Goal: Information Seeking & Learning: Find contact information

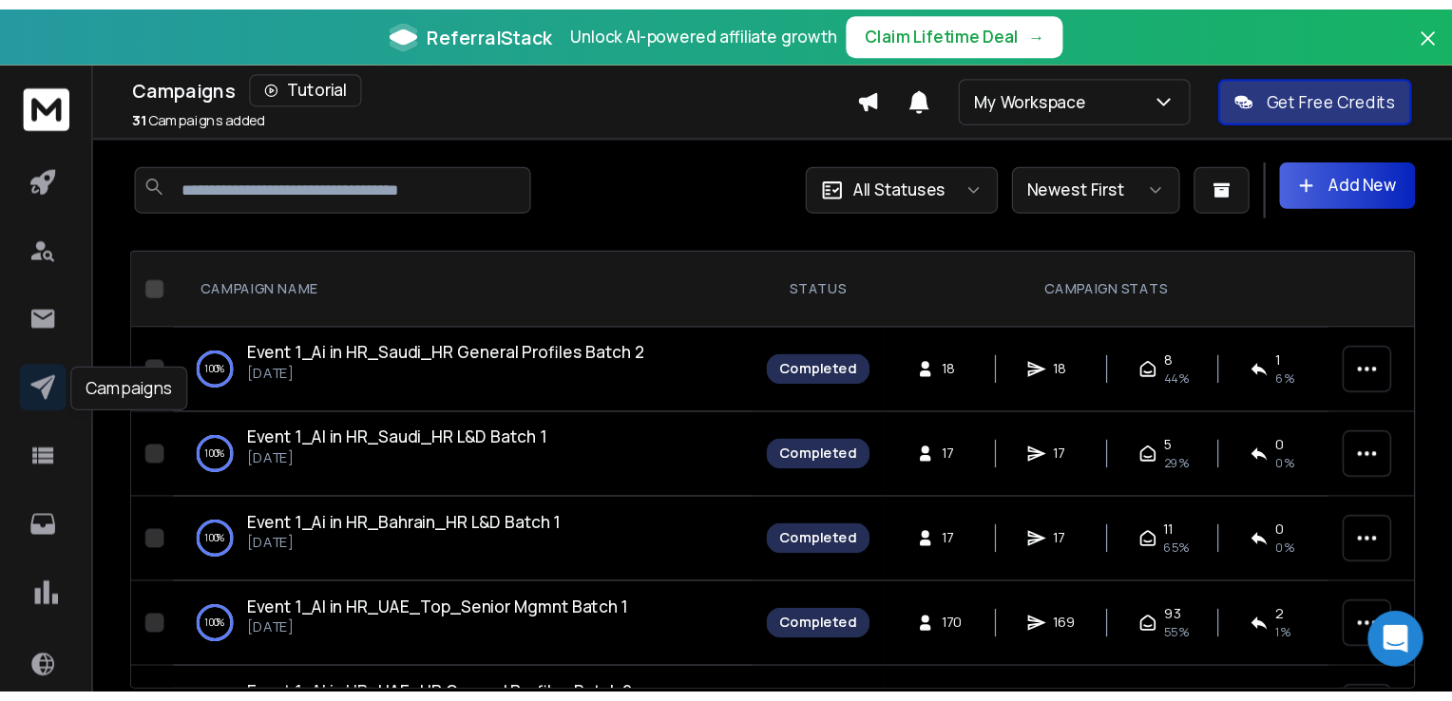
scroll to position [104, 0]
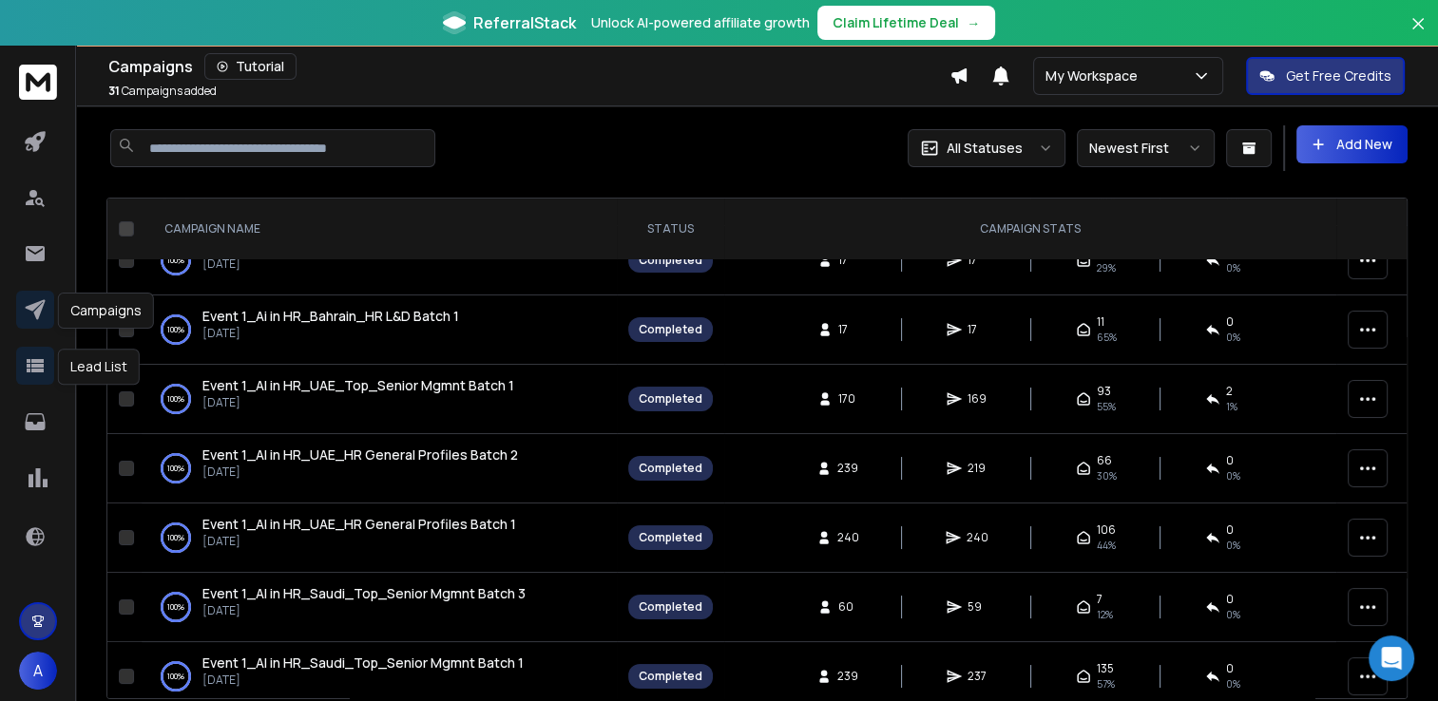
click at [42, 371] on icon at bounding box center [35, 365] width 17 height 13
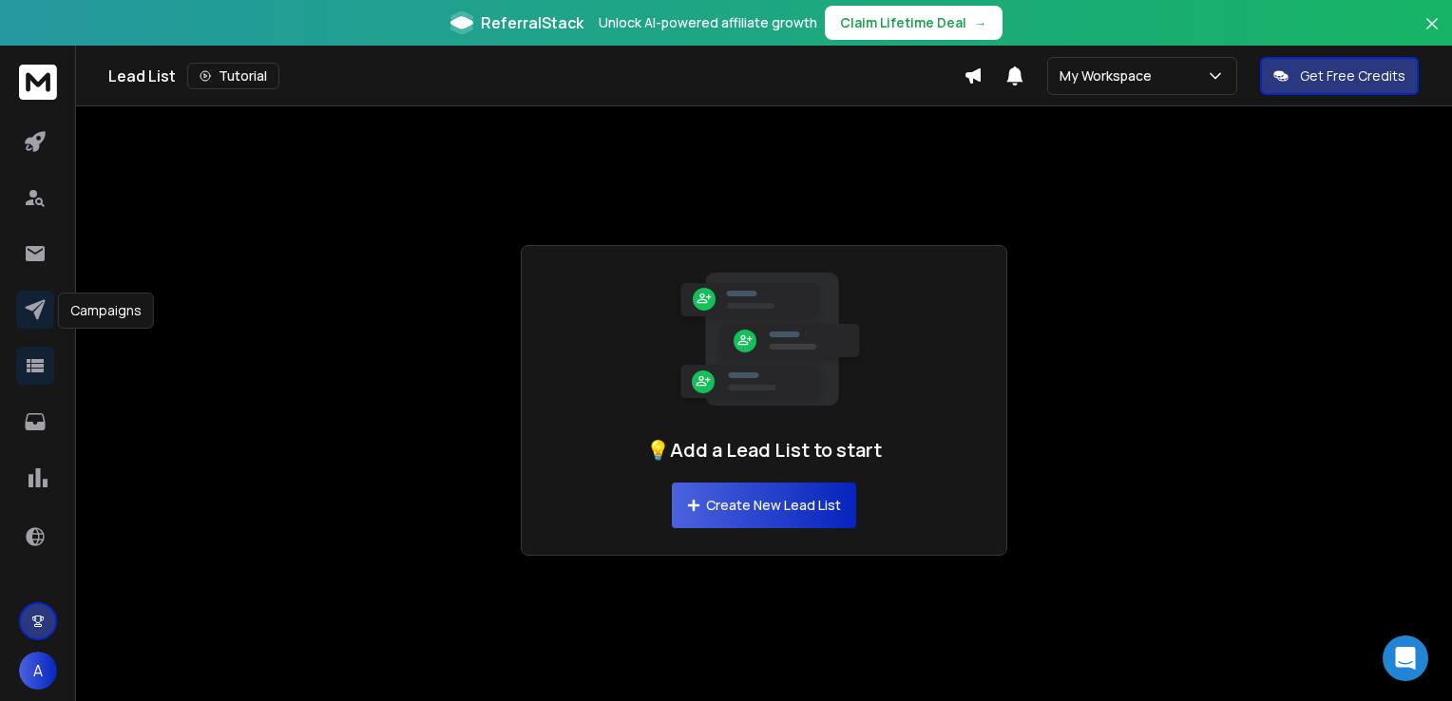
click at [20, 314] on link at bounding box center [35, 310] width 38 height 38
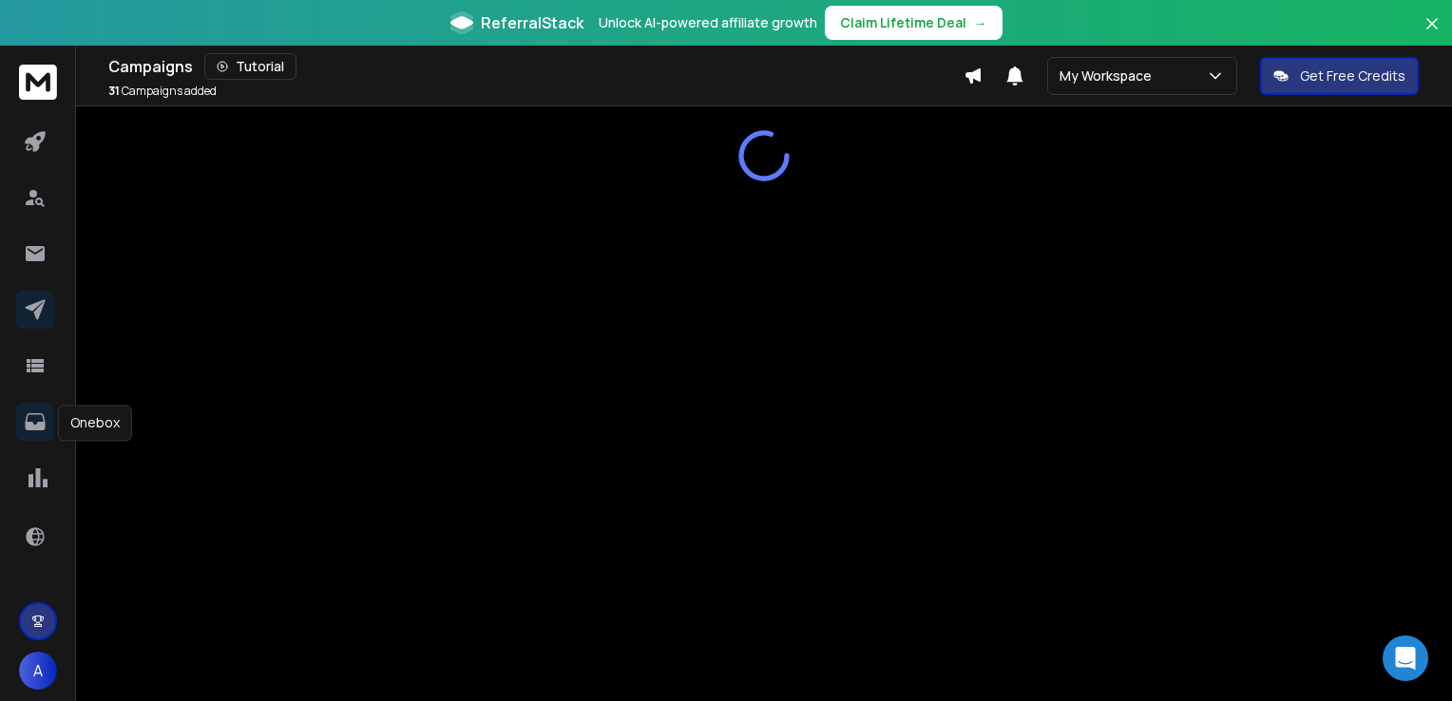
click at [33, 412] on icon at bounding box center [35, 422] width 23 height 23
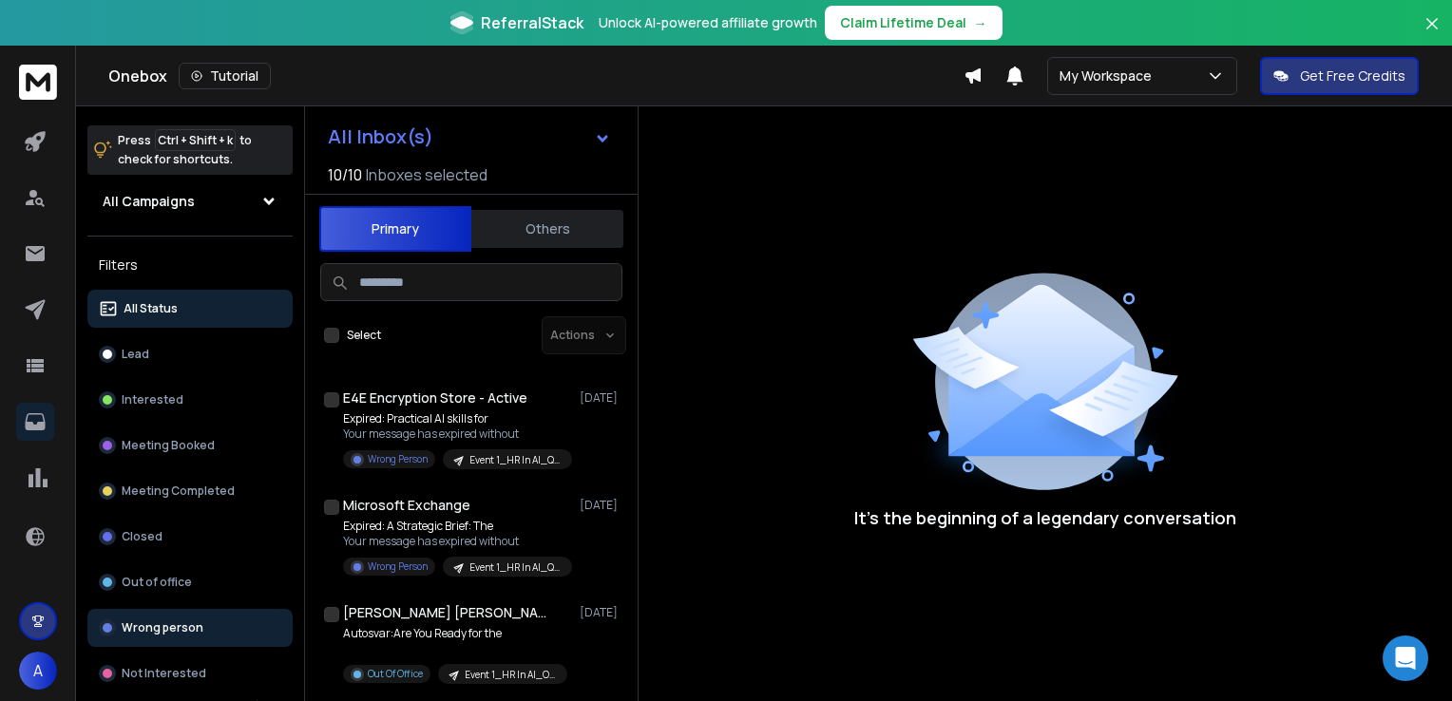
click at [163, 558] on p "Wrong person" at bounding box center [163, 628] width 82 height 15
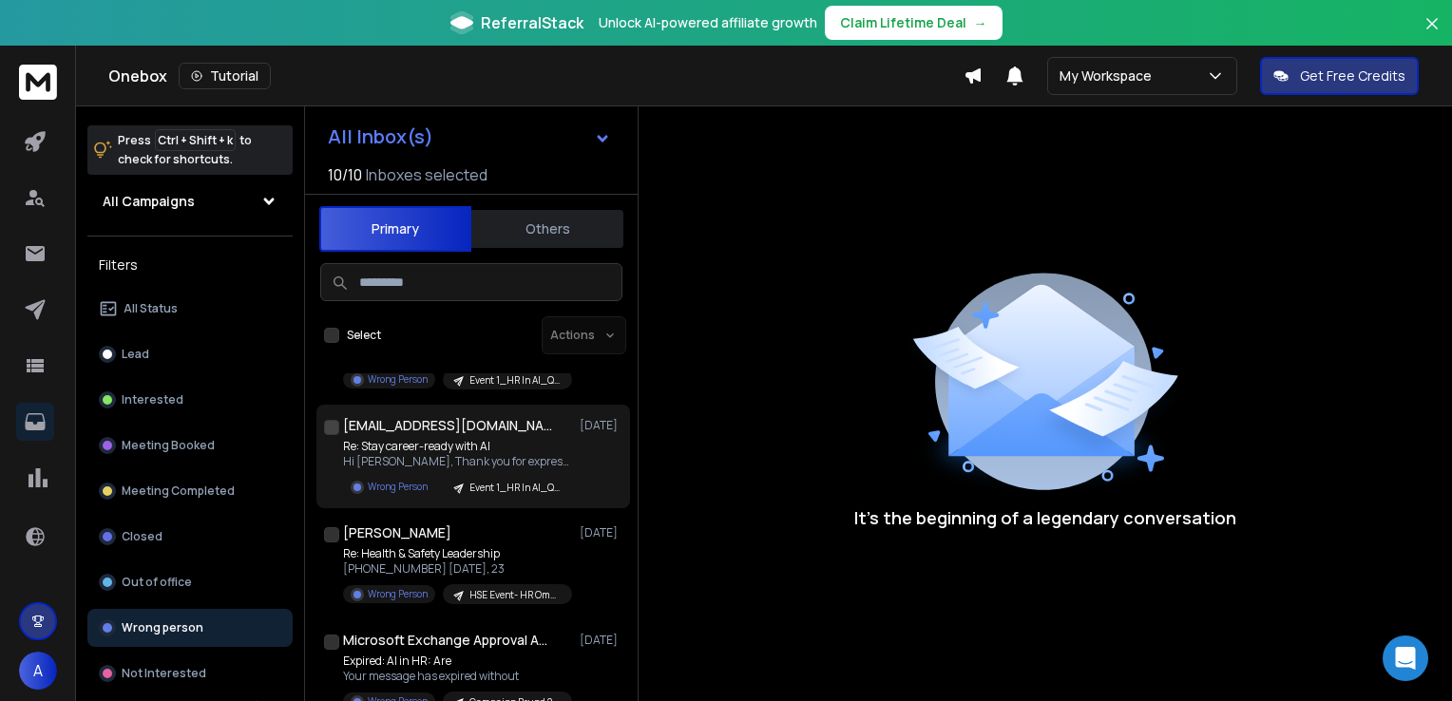
scroll to position [190, 0]
click at [394, 437] on p "Re: Stay career-ready with AI" at bounding box center [457, 443] width 228 height 15
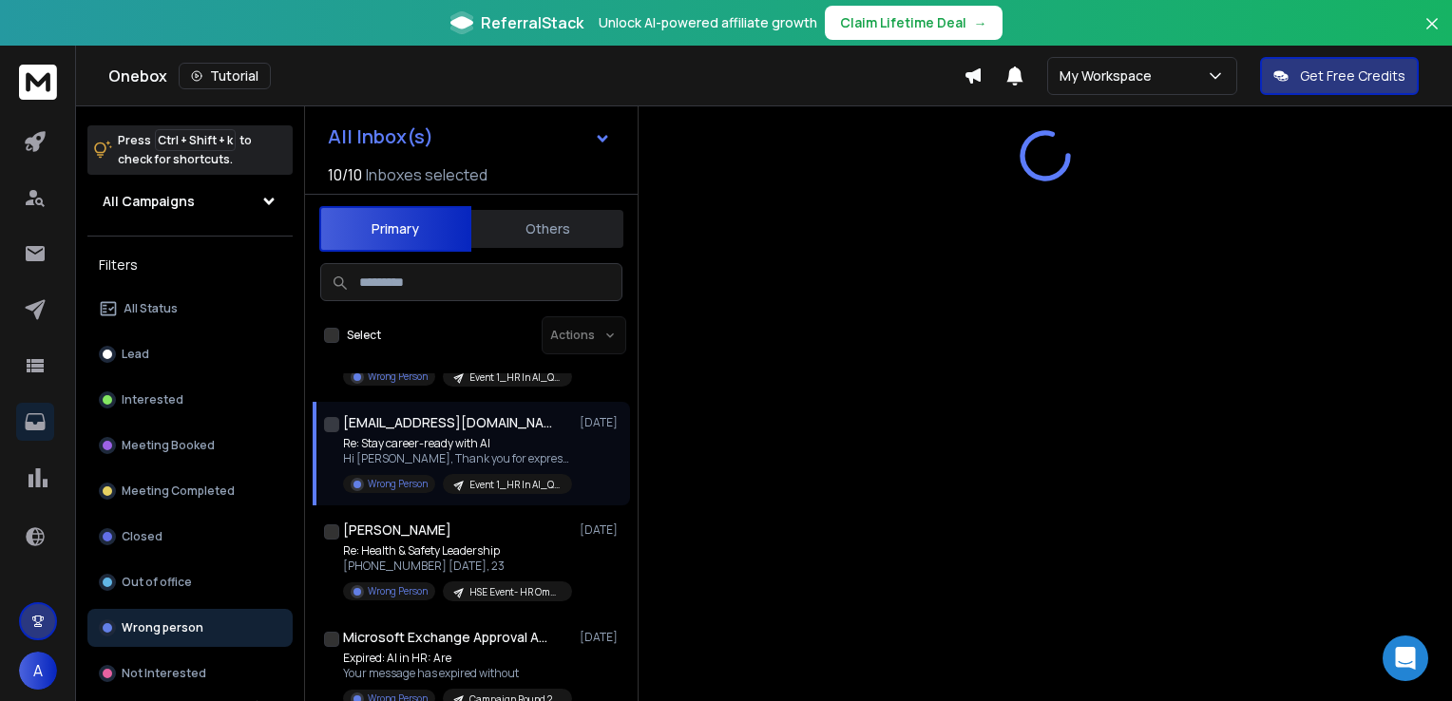
click at [389, 423] on h1 "[EMAIL_ADDRESS][DOMAIN_NAME]" at bounding box center [447, 422] width 209 height 19
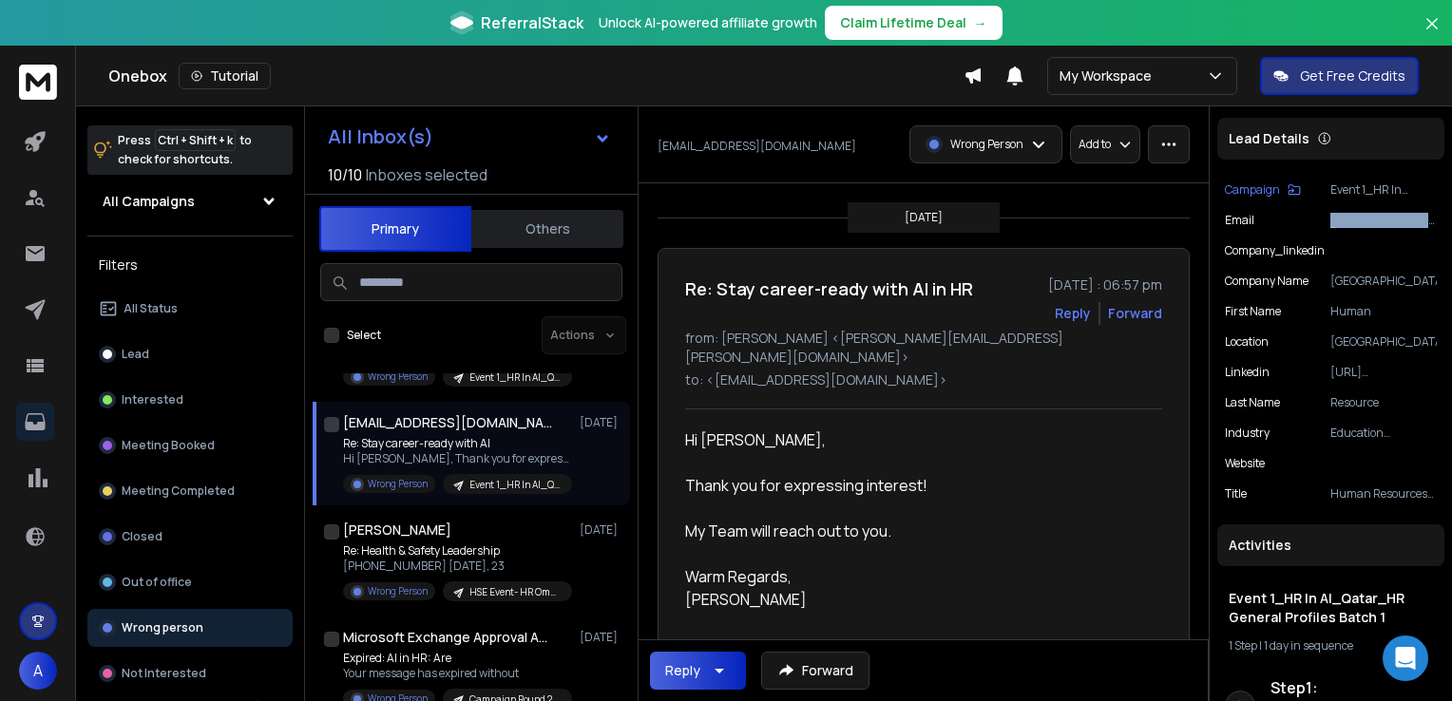
drag, startPoint x: 1393, startPoint y: 216, endPoint x: 1319, endPoint y: 213, distance: 74.2
click at [1190, 213] on div "Email [EMAIL_ADDRESS][DOMAIN_NAME]" at bounding box center [1331, 220] width 212 height 15
copy p "[EMAIL_ADDRESS][DOMAIN_NAME]"
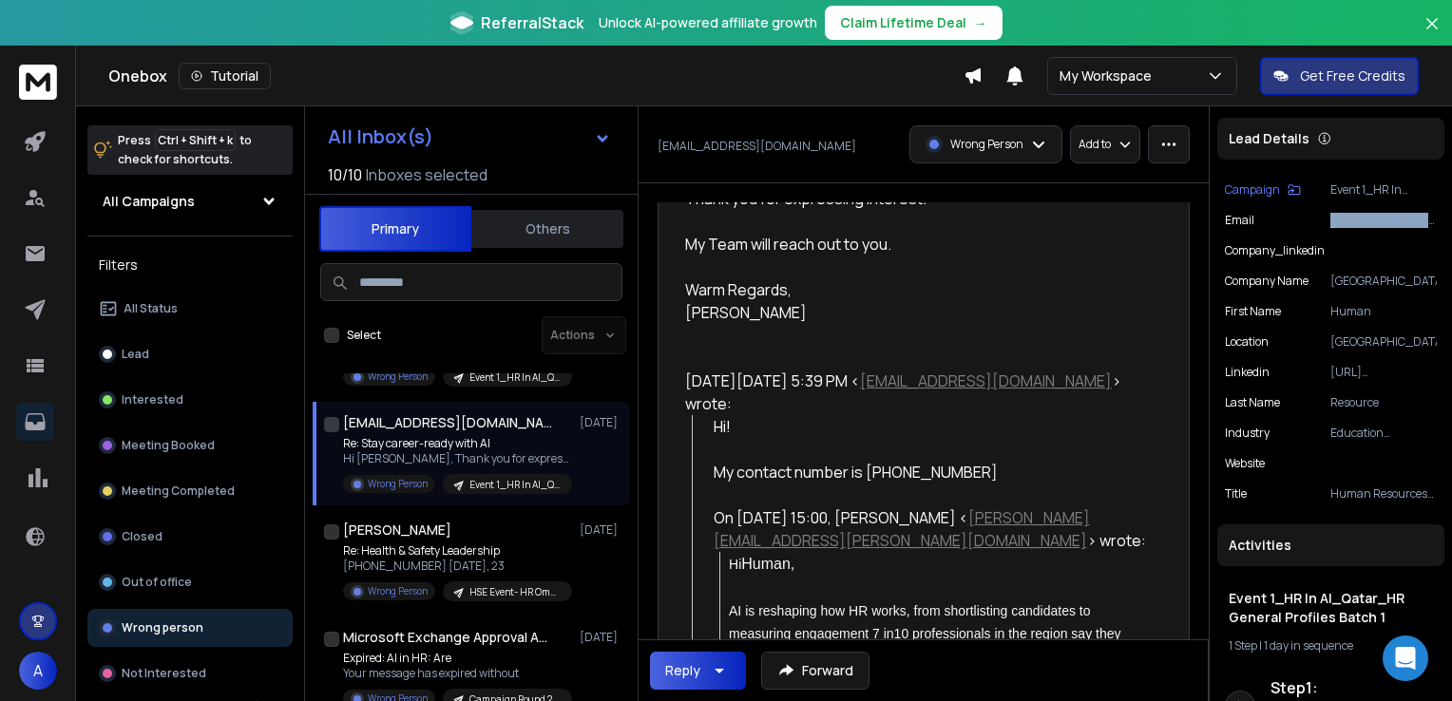
scroll to position [285, 0]
drag, startPoint x: 855, startPoint y: 432, endPoint x: 869, endPoint y: 440, distance: 15.3
click at [869, 463] on div "My contact number is [PHONE_NUMBER]" at bounding box center [931, 474] width 434 height 23
copy div "77161598"
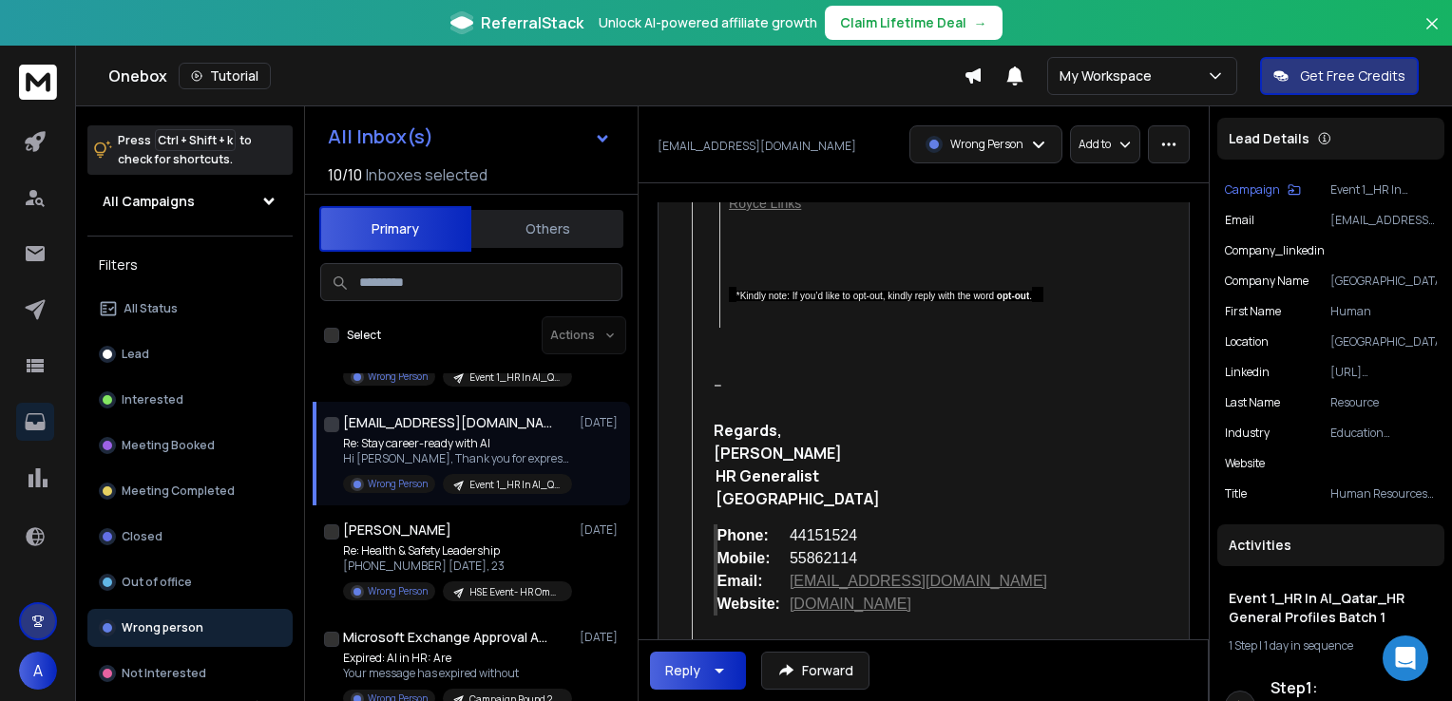
scroll to position [1141, 0]
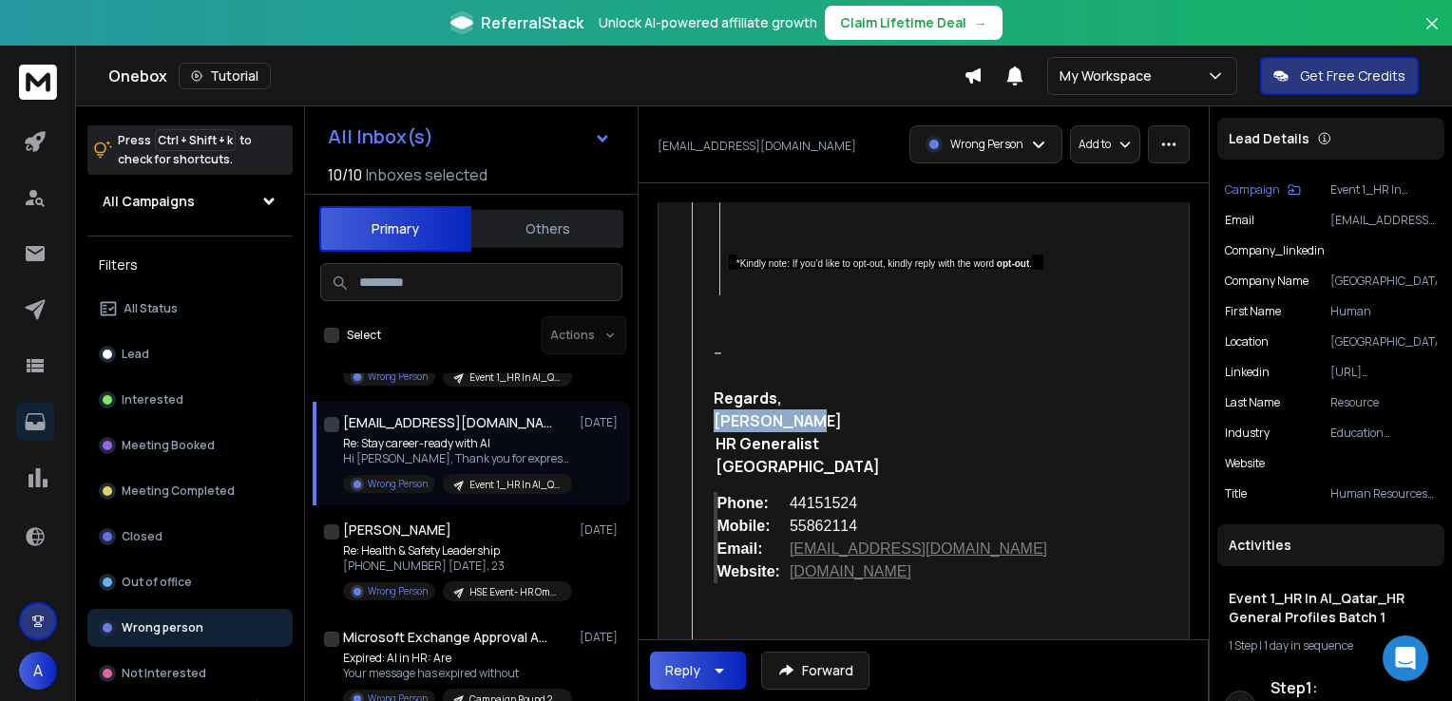
drag, startPoint x: 711, startPoint y: 380, endPoint x: 837, endPoint y: 386, distance: 126.5
click at [837, 386] on div "Hi! My contact number is [PHONE_NUMBER] On [DATE] 15:00, [PERSON_NAME] < [PERSO…" at bounding box center [919, 156] width 455 height 1189
copy strong "[PERSON_NAME]"
drag, startPoint x: 935, startPoint y: 424, endPoint x: 714, endPoint y: 437, distance: 221.9
click at [714, 437] on div "Regards, [PERSON_NAME] HR Generalist [GEOGRAPHIC_DATA] Phone: 44151524 Mobile: …" at bounding box center [931, 535] width 434 height 296
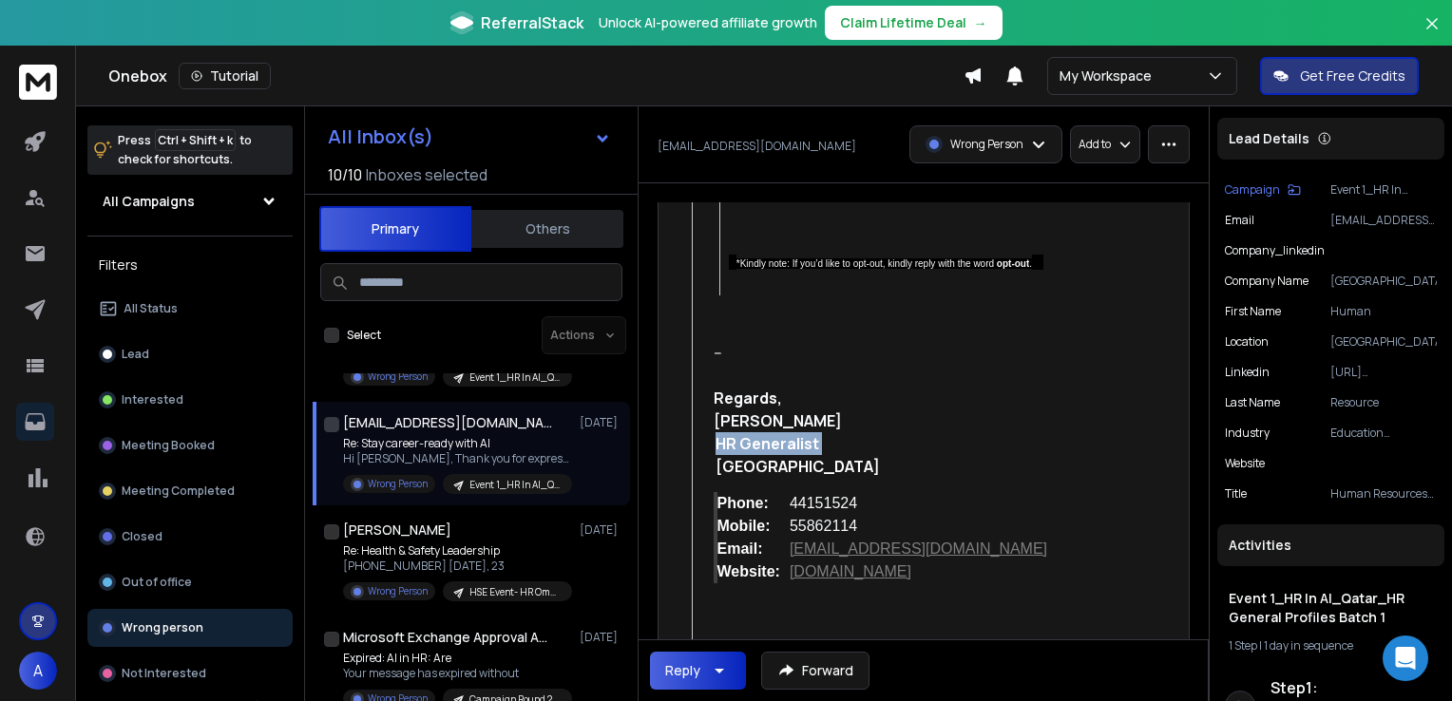
drag, startPoint x: 714, startPoint y: 437, endPoint x: 722, endPoint y: 432, distance: 9.8
click at [726, 433] on strong "HR Generalist Shantiniketan Indian School" at bounding box center [798, 455] width 164 height 44
click at [717, 433] on strong "HR Generalist Shantiniketan Indian School" at bounding box center [798, 455] width 164 height 44
drag, startPoint x: 715, startPoint y: 422, endPoint x: 893, endPoint y: 428, distance: 178.8
click at [880, 433] on strong "HR Generalist Shantiniketan Indian School" at bounding box center [798, 455] width 164 height 44
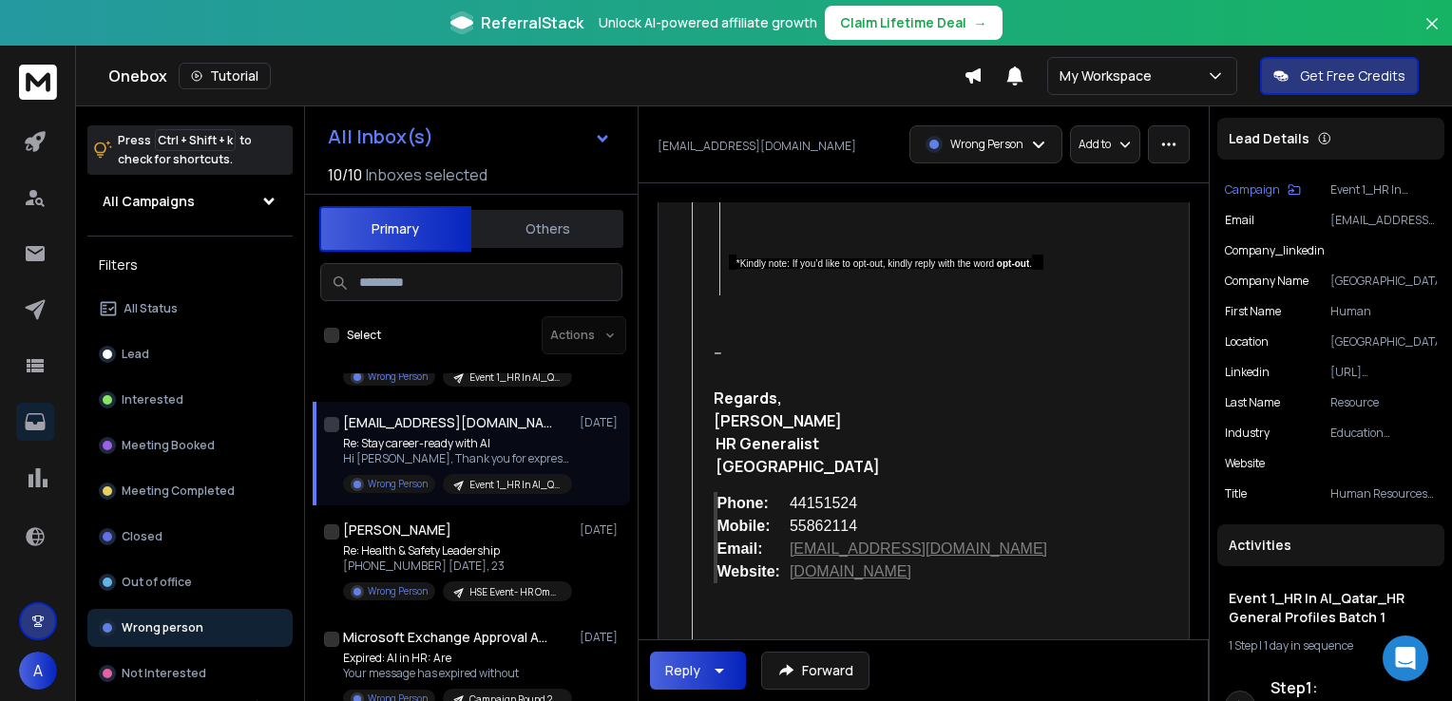
drag, startPoint x: 893, startPoint y: 428, endPoint x: 807, endPoint y: 432, distance: 86.6
click at [838, 433] on strong "HR Generalist Shantiniketan Indian School" at bounding box center [798, 455] width 164 height 44
copy strong "Shantiniketan Indian Sc"
click at [1019, 485] on div "Regards, [PERSON_NAME] HR Generalist [GEOGRAPHIC_DATA] Phone: 44151524 Mobile: …" at bounding box center [931, 535] width 434 height 296
drag, startPoint x: 880, startPoint y: 485, endPoint x: 715, endPoint y: 463, distance: 166.8
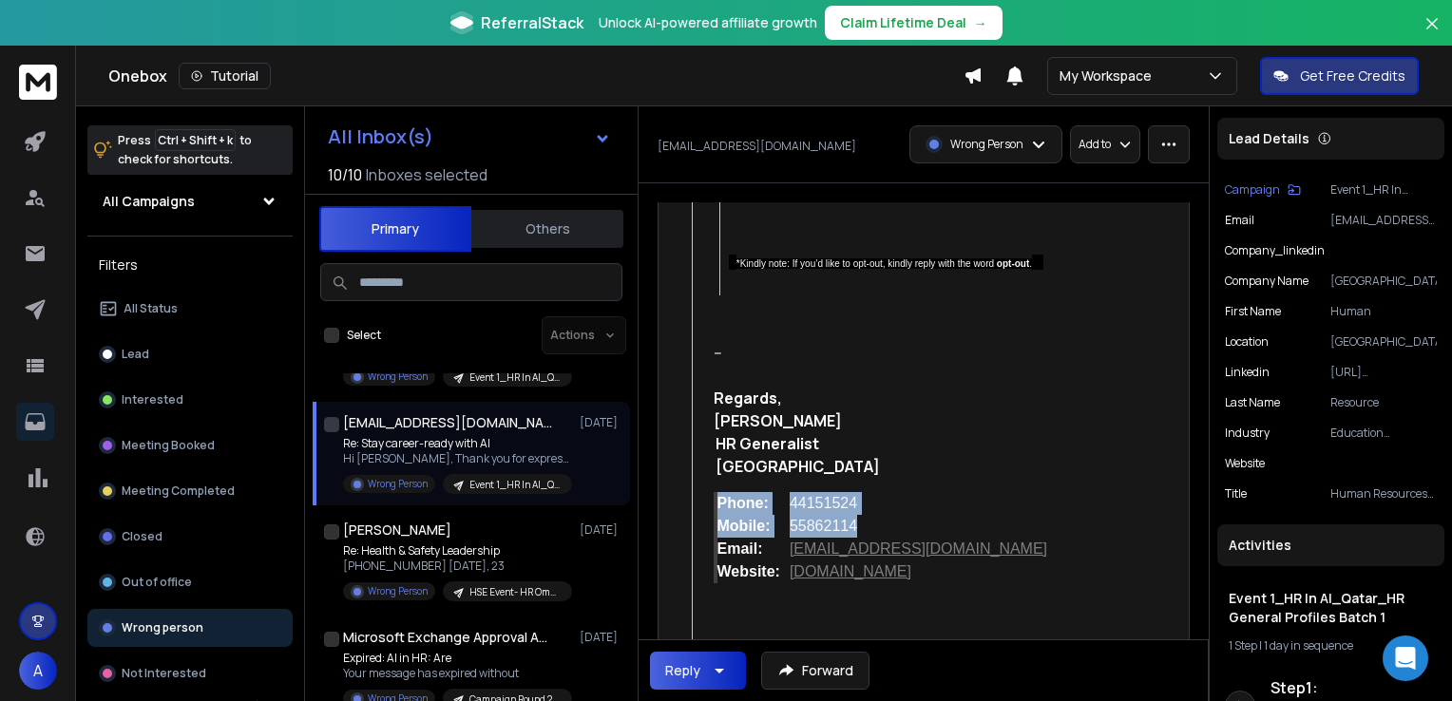
click at [716, 492] on td "Phone: 44151524 Mobile: 55862114 Email: [EMAIL_ADDRESS][DOMAIN_NAME] Website: […" at bounding box center [882, 537] width 333 height 91
copy tbody "Phone: 44151524 Mobile: [PHONE_NUMBER]"
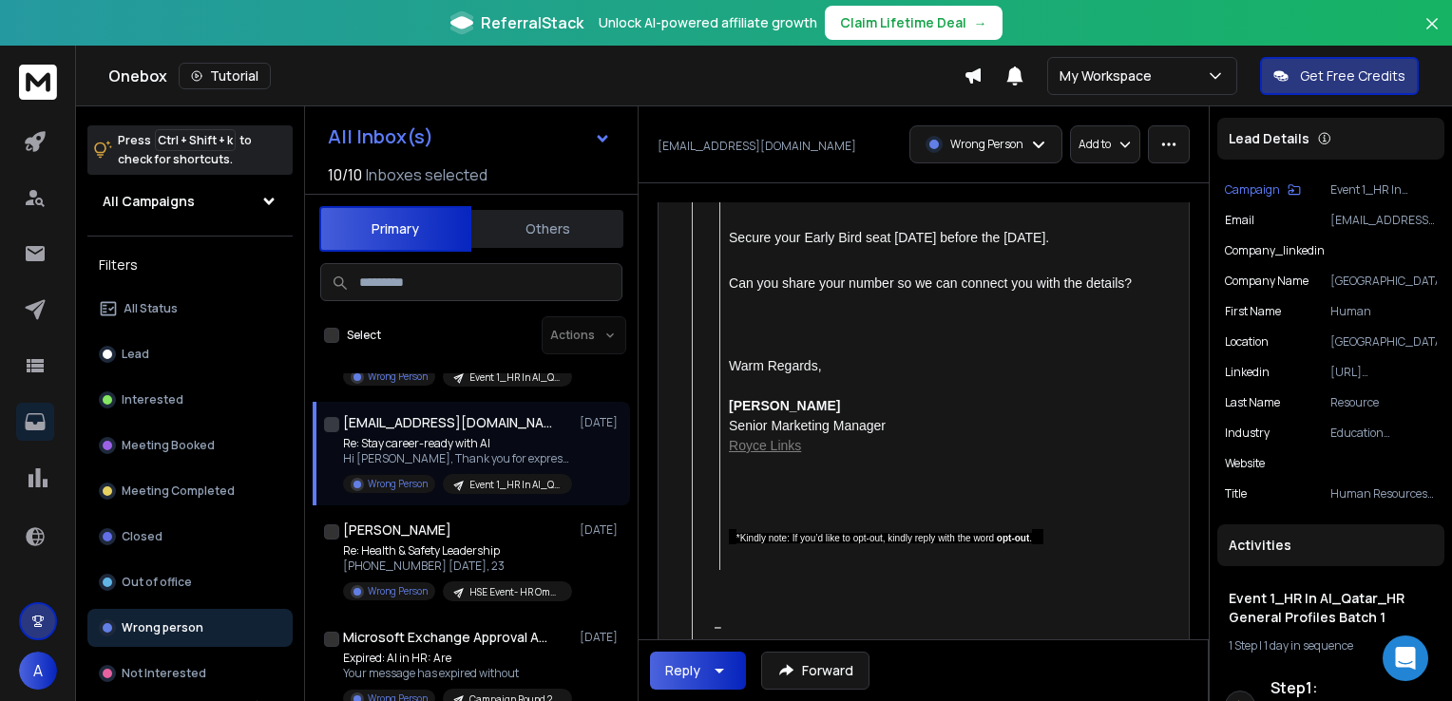
scroll to position [855, 0]
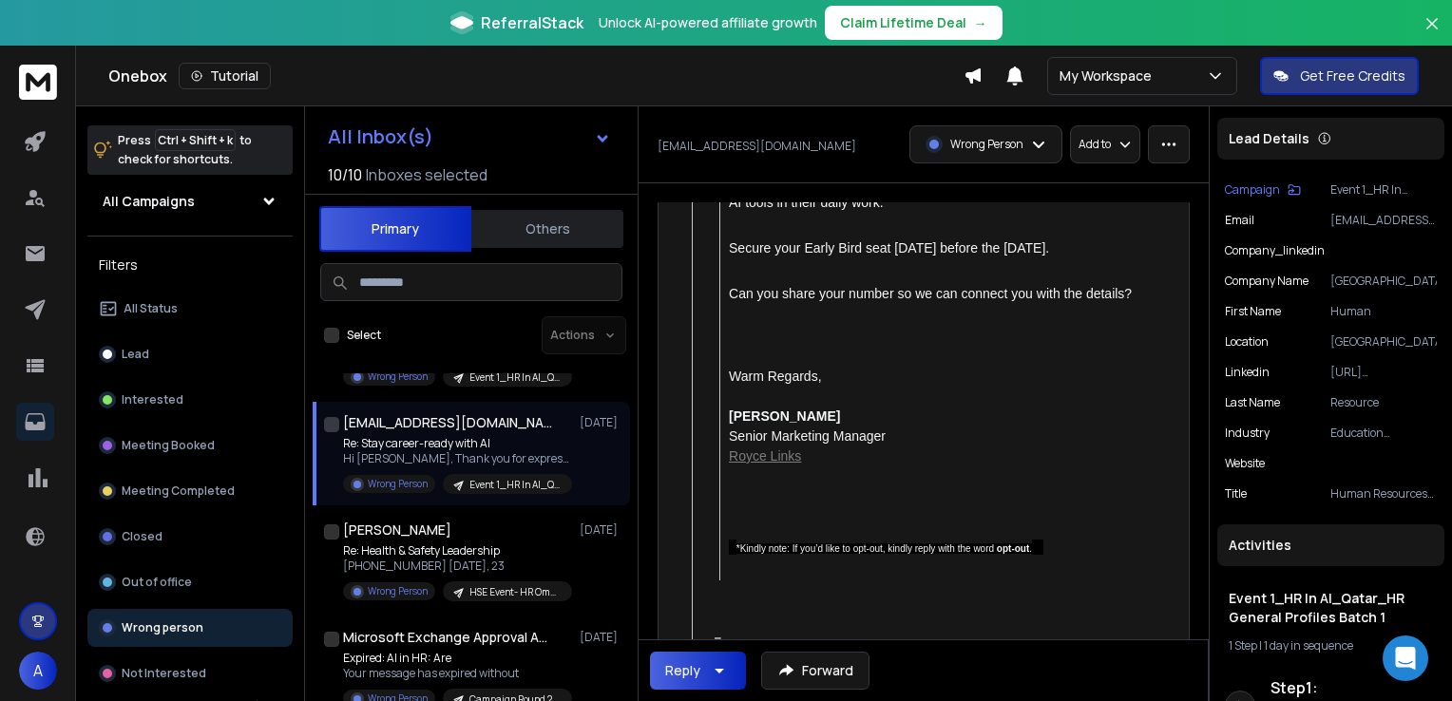
drag, startPoint x: 855, startPoint y: 373, endPoint x: 725, endPoint y: 373, distance: 130.2
click at [725, 373] on blockquote "Hi Human, AI is reshaping how HR works, from shortlisting candidates to measuri…" at bounding box center [933, 282] width 428 height 597
copy strong "[PERSON_NAME]"
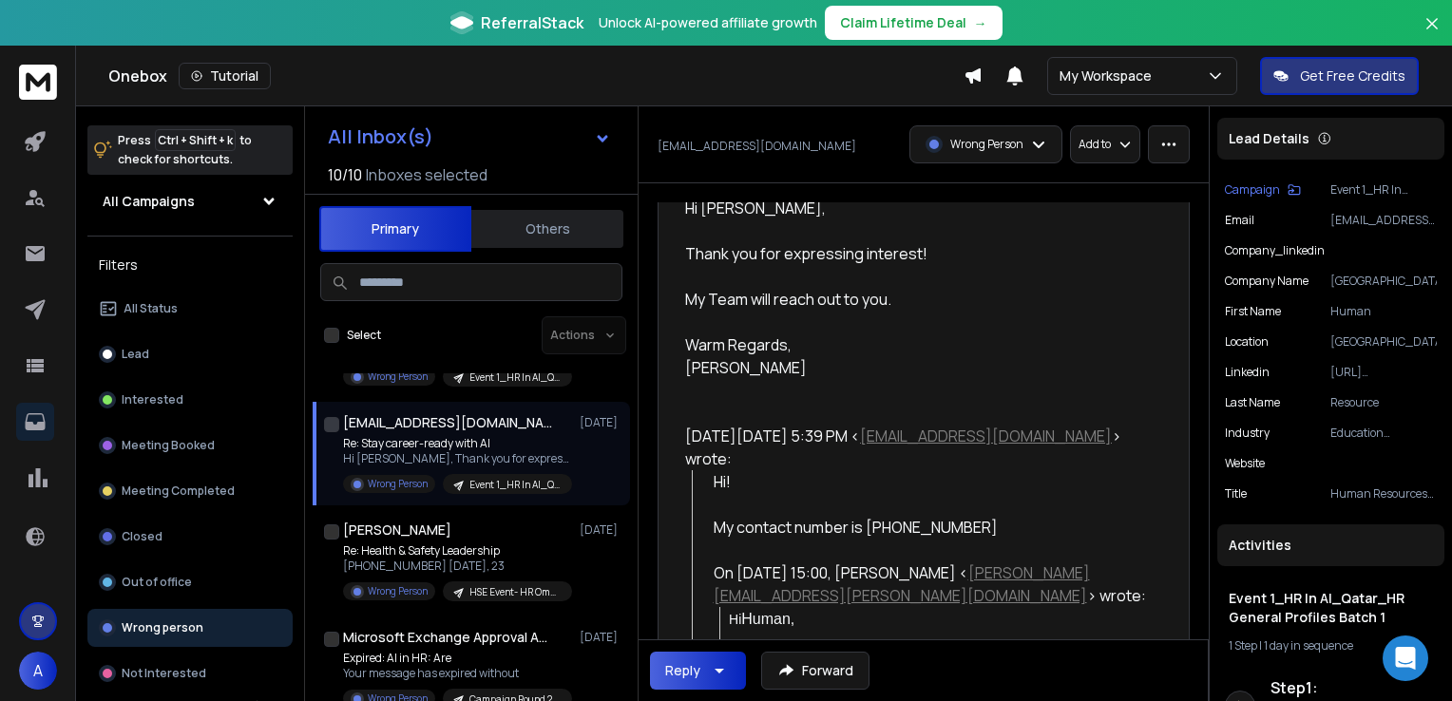
scroll to position [190, 0]
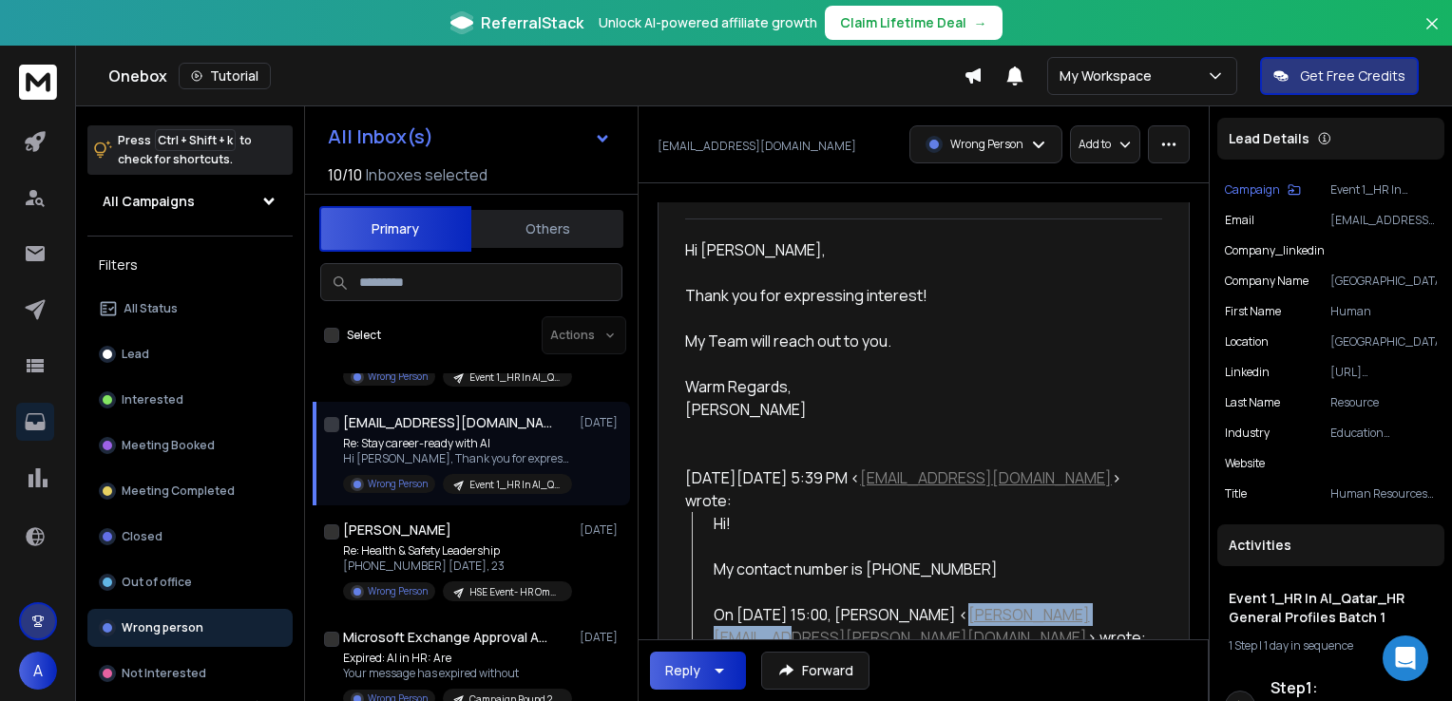
drag, startPoint x: 778, startPoint y: 602, endPoint x: 981, endPoint y: 579, distance: 203.7
click at [981, 558] on div "On [DATE] 15:00, [PERSON_NAME] < [PERSON_NAME][EMAIL_ADDRESS][PERSON_NAME][DOMA…" at bounding box center [931, 627] width 434 height 46
copy link "[PERSON_NAME][EMAIL_ADDRESS][PERSON_NAME][DOMAIN_NAME]"
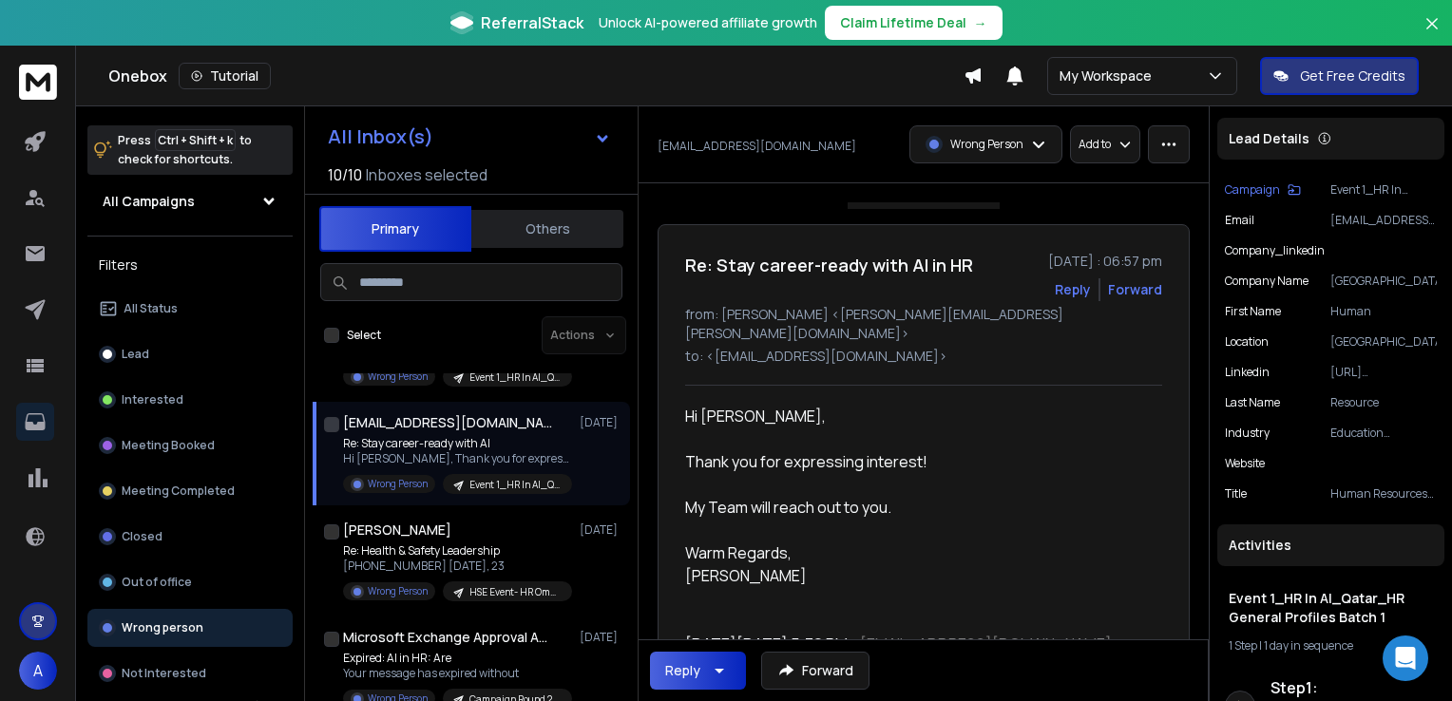
scroll to position [0, 0]
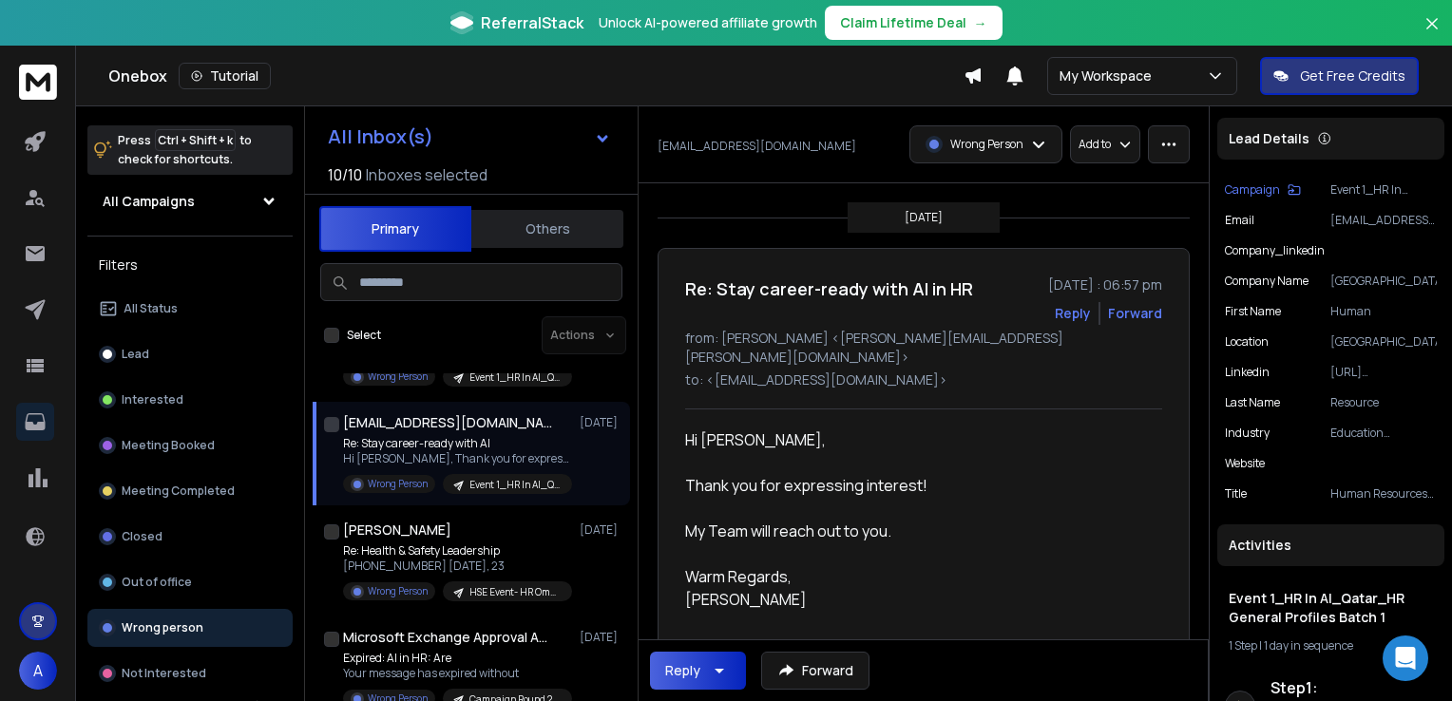
click at [498, 481] on p "Event 1_HR In AI_Qatar_HR General Profiles Batch 1" at bounding box center [515, 485] width 91 height 14
click at [501, 485] on p "Event 1_HR In AI_Qatar_HR General Profiles Batch 1" at bounding box center [515, 485] width 91 height 14
click at [1190, 193] on p "Event 1_HR In AI_Qatar_HR General Profiles Batch 1" at bounding box center [1384, 189] width 106 height 15
click at [1190, 188] on p "Campaign" at bounding box center [1252, 189] width 55 height 15
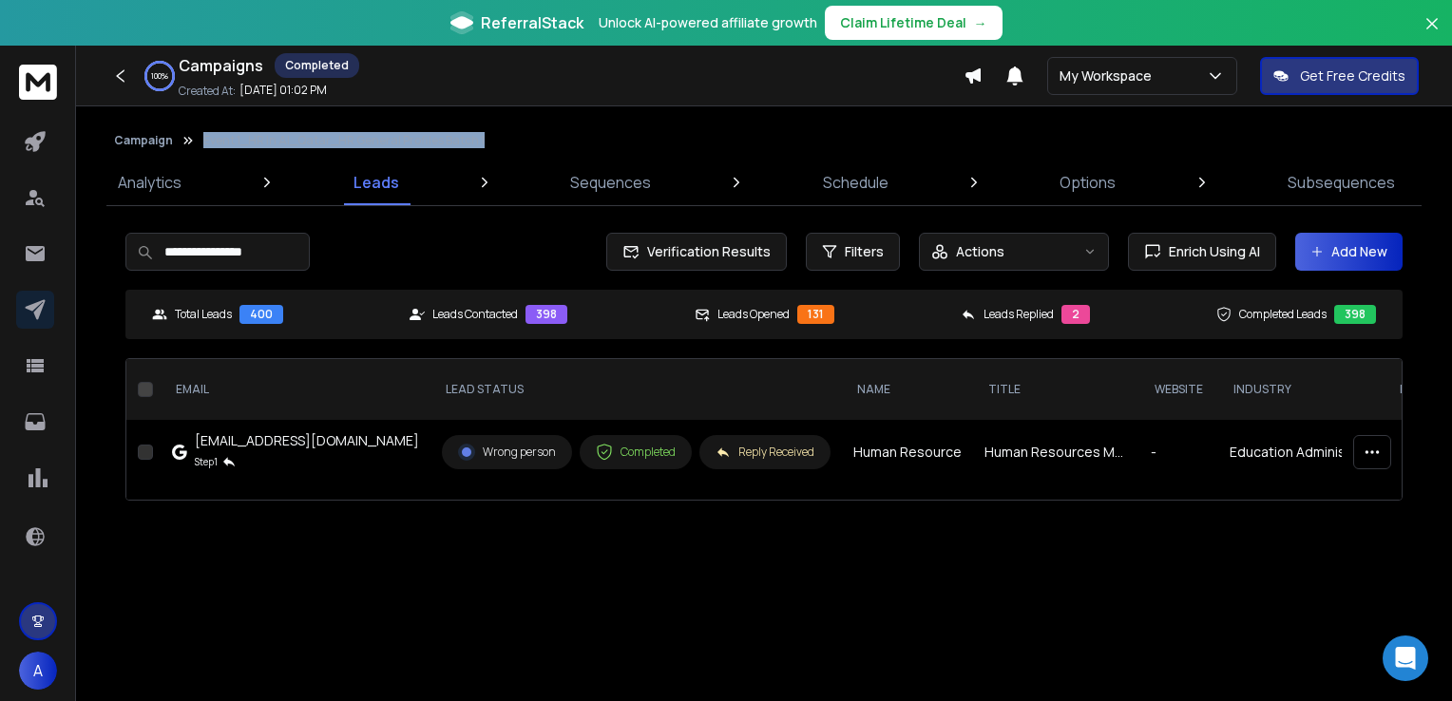
drag, startPoint x: 380, startPoint y: 135, endPoint x: 201, endPoint y: 133, distance: 178.7
click at [201, 133] on div "Campaign Event 1_HR In AI_Qatar_HR General Profiles Batch 1" at bounding box center [764, 140] width 1300 height 15
copy p "Event 1_HR In AI_Qatar_HR General Profiles Batch 1"
